Goal: Communication & Community: Answer question/provide support

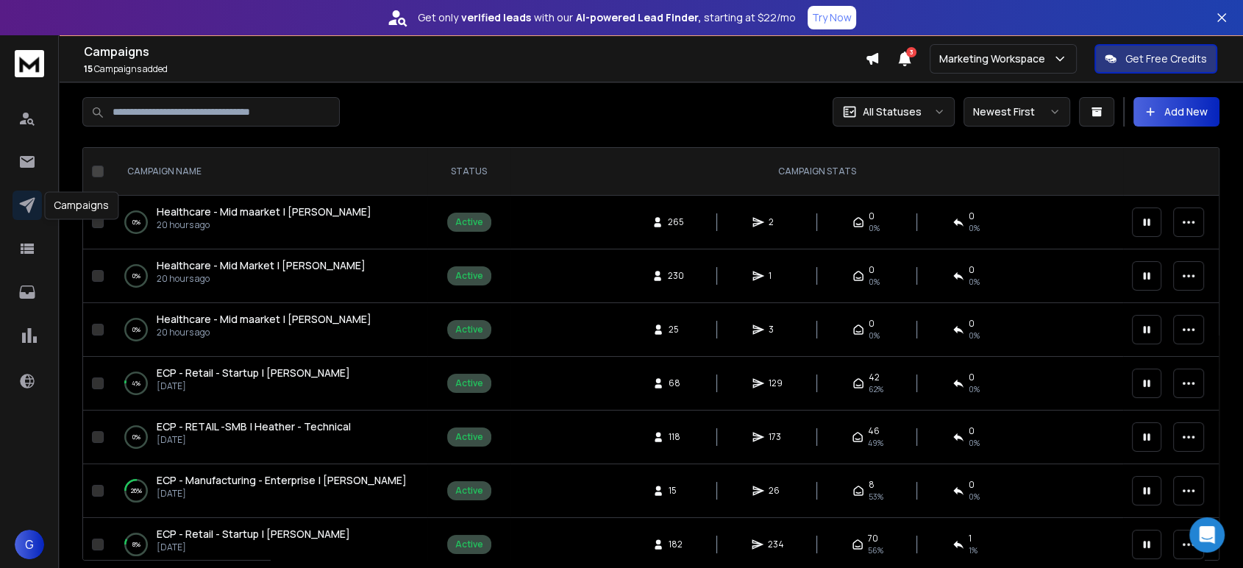
scroll to position [270, 0]
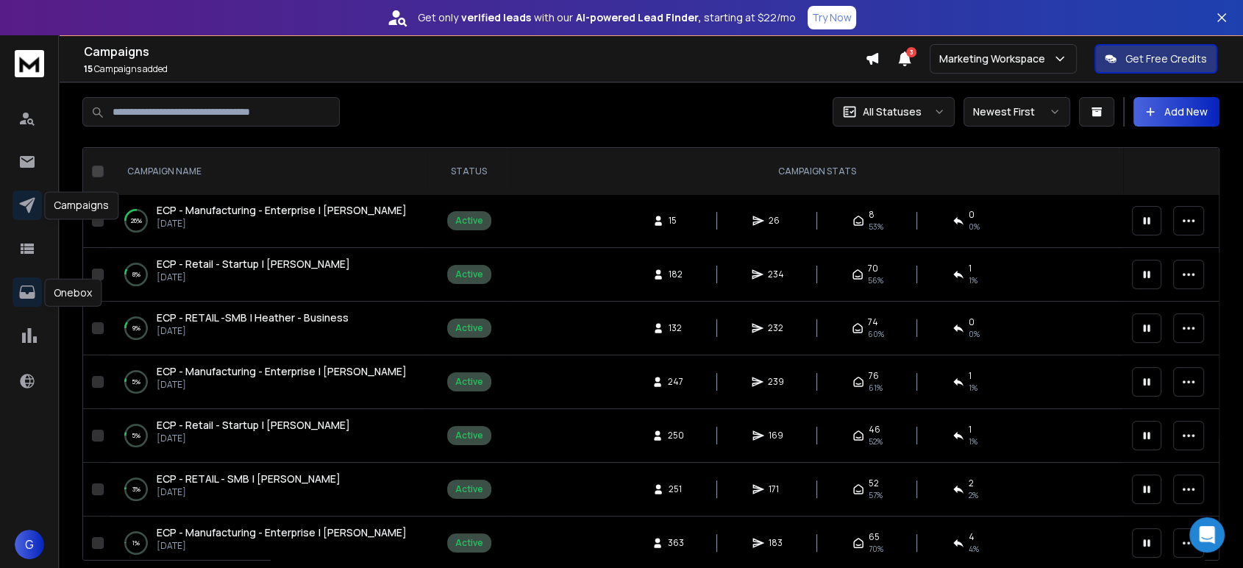
click at [18, 304] on link at bounding box center [27, 291] width 29 height 29
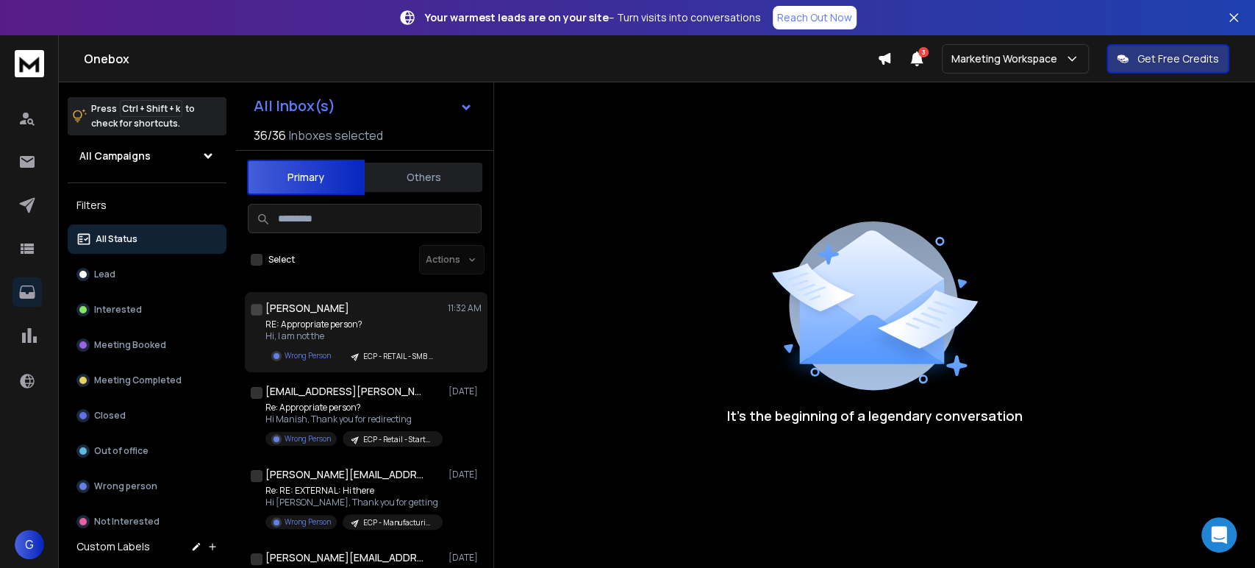
click at [346, 312] on div "[PERSON_NAME] 11:32 AM" at bounding box center [374, 308] width 216 height 15
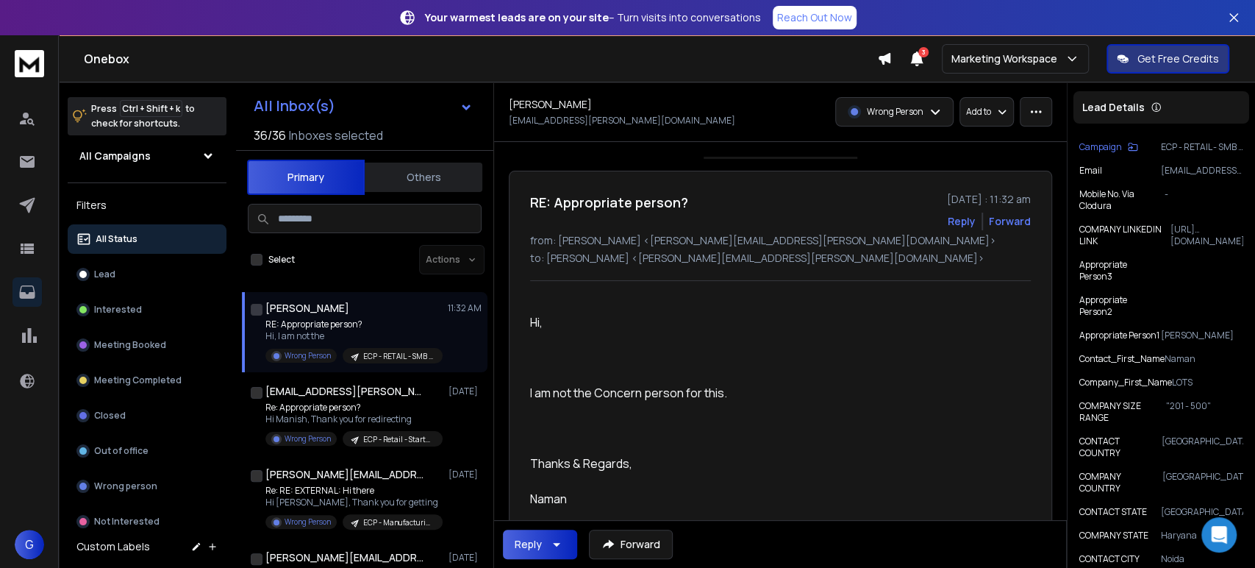
scroll to position [20, 0]
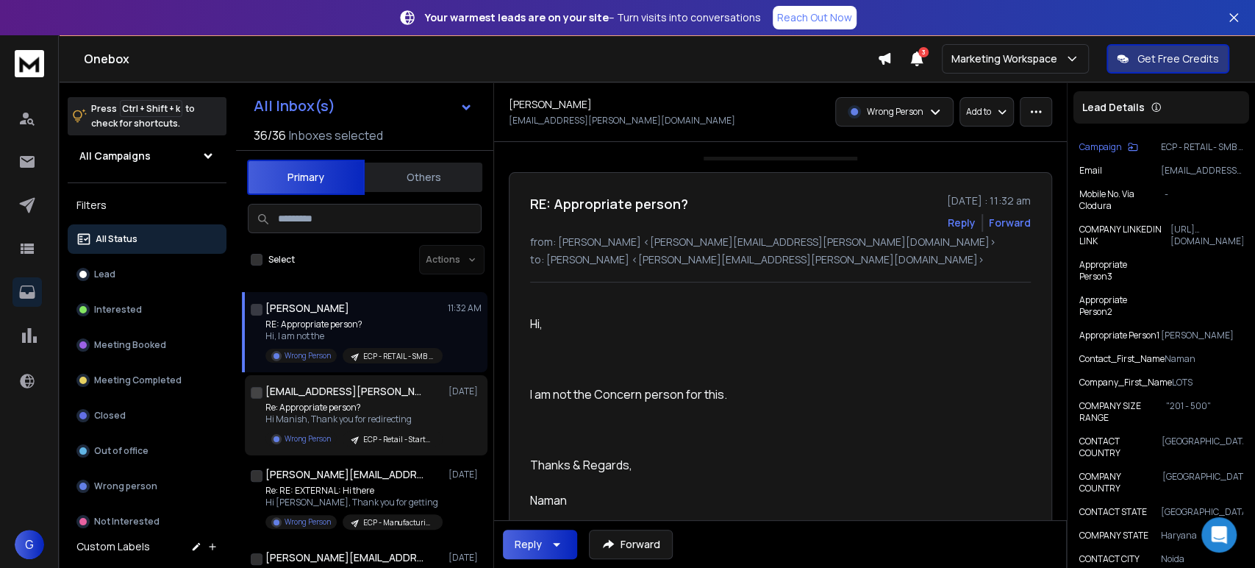
click at [389, 410] on p "Re: Appropriate person?" at bounding box center [354, 408] width 177 height 12
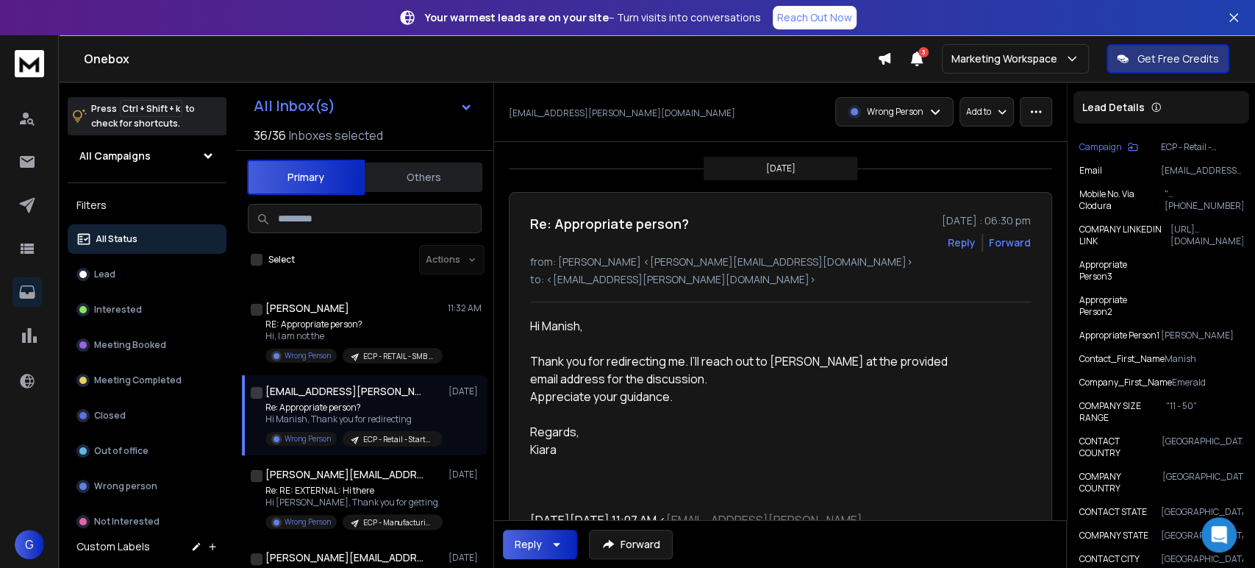
scroll to position [117, 0]
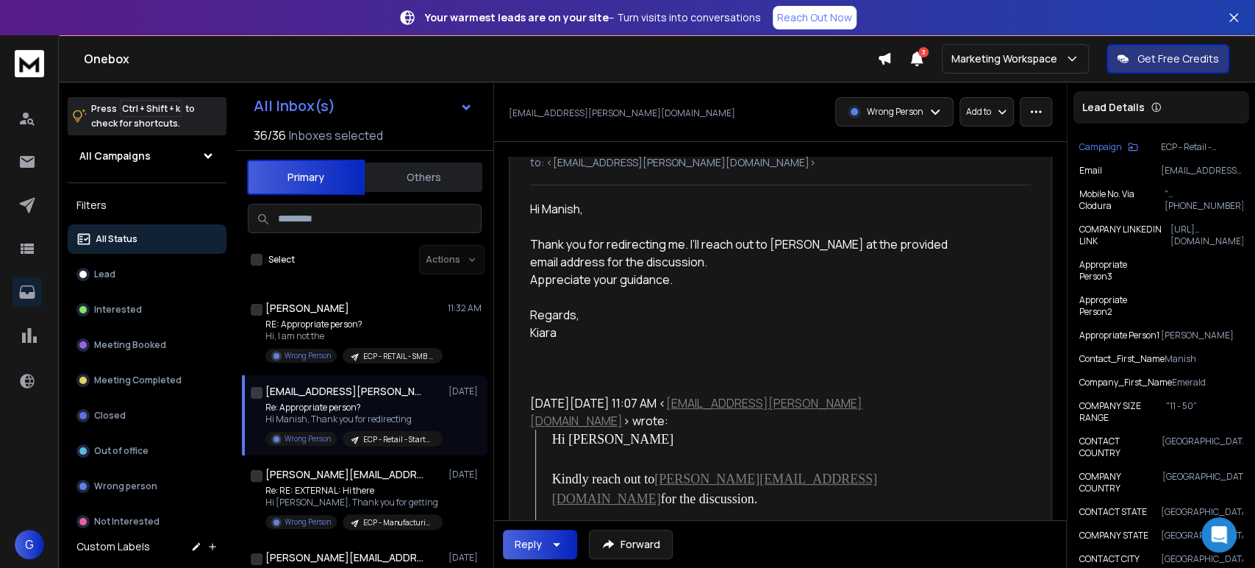
click at [558, 536] on icon "button" at bounding box center [557, 544] width 18 height 18
click at [538, 483] on p "Reply" at bounding box center [541, 478] width 27 height 15
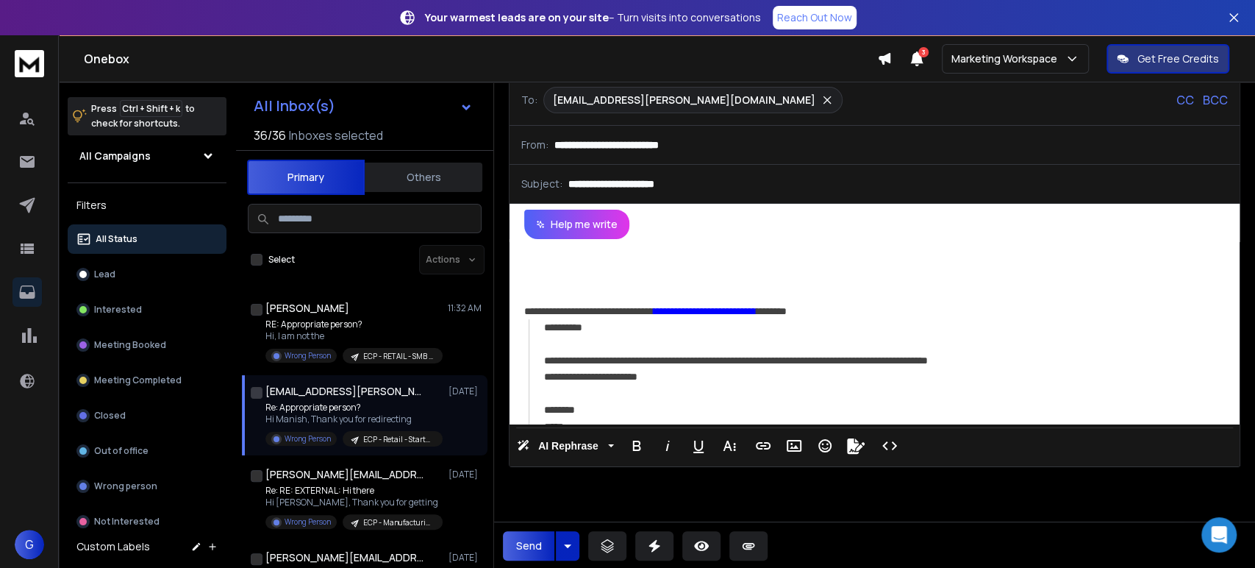
scroll to position [0, 0]
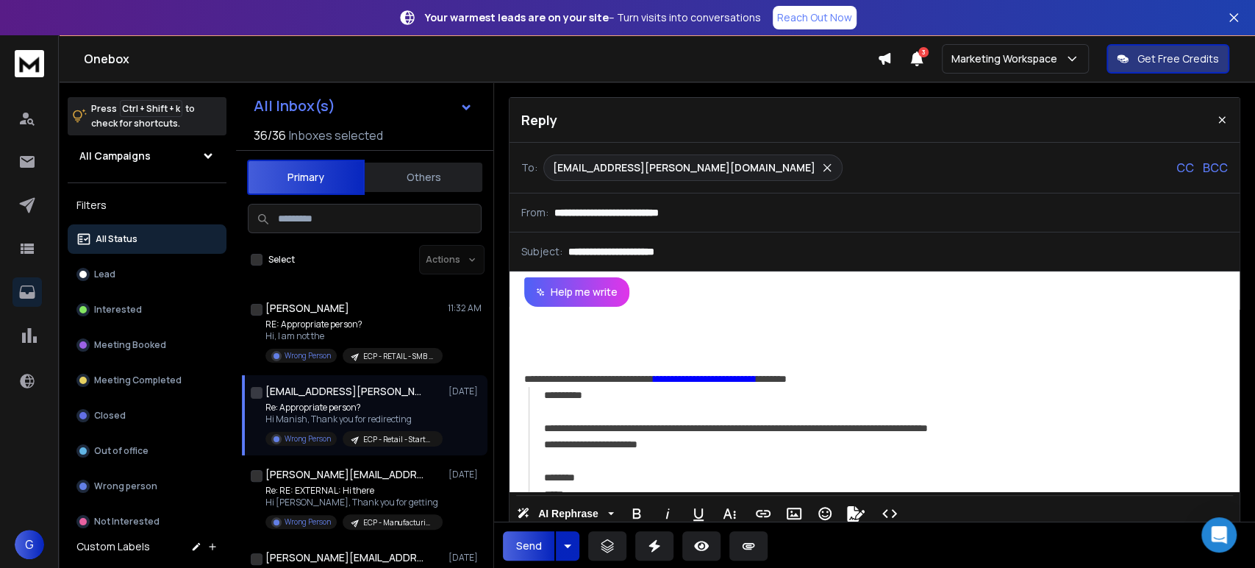
click at [1220, 116] on icon at bounding box center [1222, 120] width 12 height 12
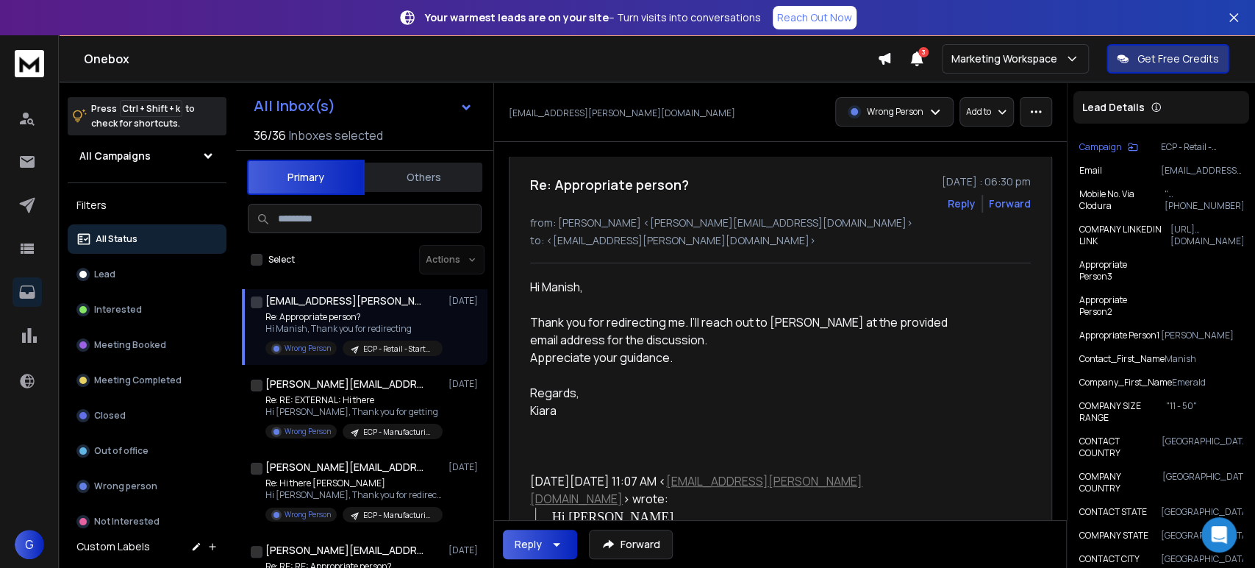
scroll to position [94, 0]
